Goal: Communication & Community: Answer question/provide support

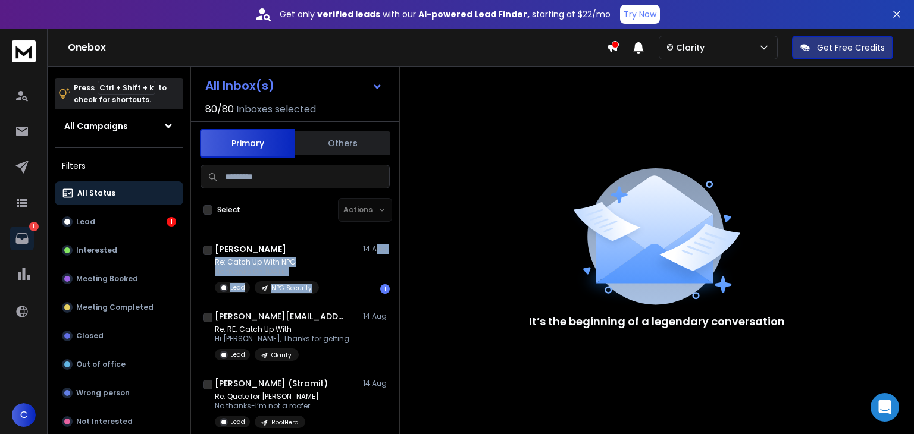
drag, startPoint x: 365, startPoint y: 257, endPoint x: 402, endPoint y: 266, distance: 37.9
click at [364, 257] on div "Fabian Hilker 14 Aug Re: Catch Up With NPG No thanks On 14 Aug 2025 Lead NPG Se…" at bounding box center [302, 268] width 175 height 51
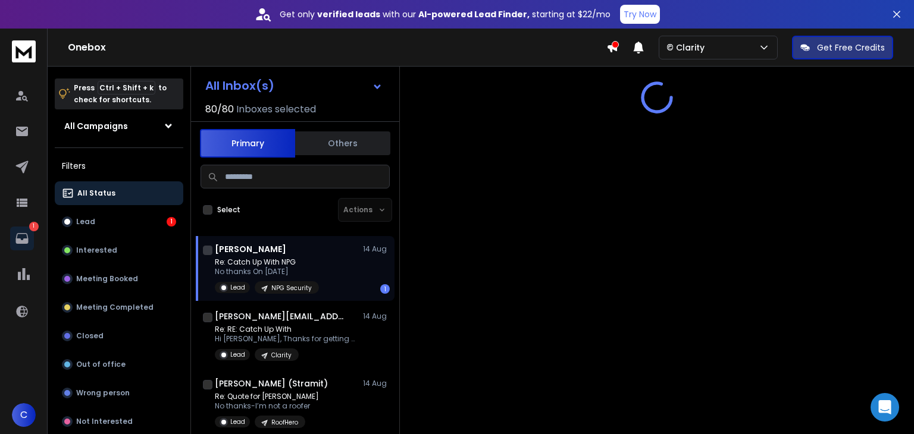
drag, startPoint x: 640, startPoint y: 334, endPoint x: 531, endPoint y: 325, distance: 109.2
click at [638, 334] on div at bounding box center [657, 284] width 514 height 434
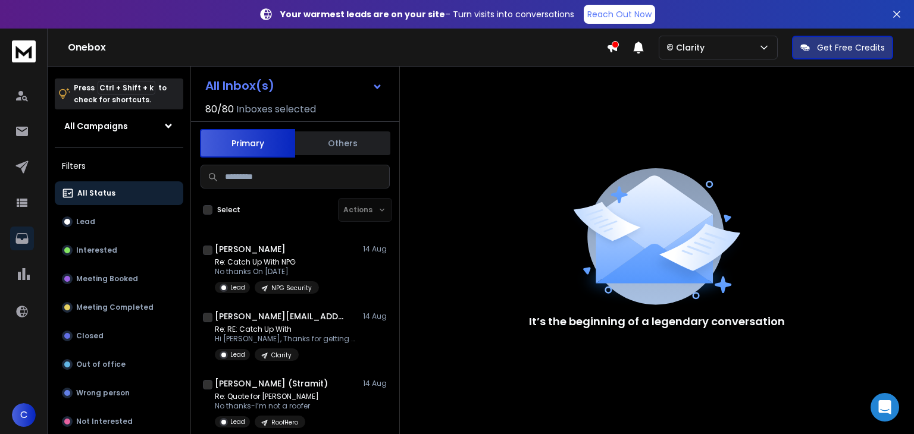
drag, startPoint x: 288, startPoint y: 334, endPoint x: 618, endPoint y: 361, distance: 331.3
click at [289, 334] on p "Hi [PERSON_NAME], Thanks for getting back" at bounding box center [286, 339] width 143 height 10
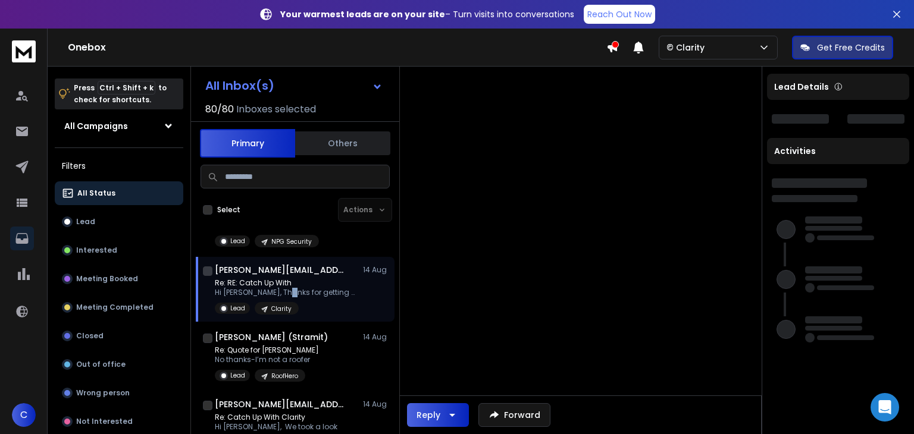
scroll to position [59, 0]
